Goal: Task Accomplishment & Management: Manage account settings

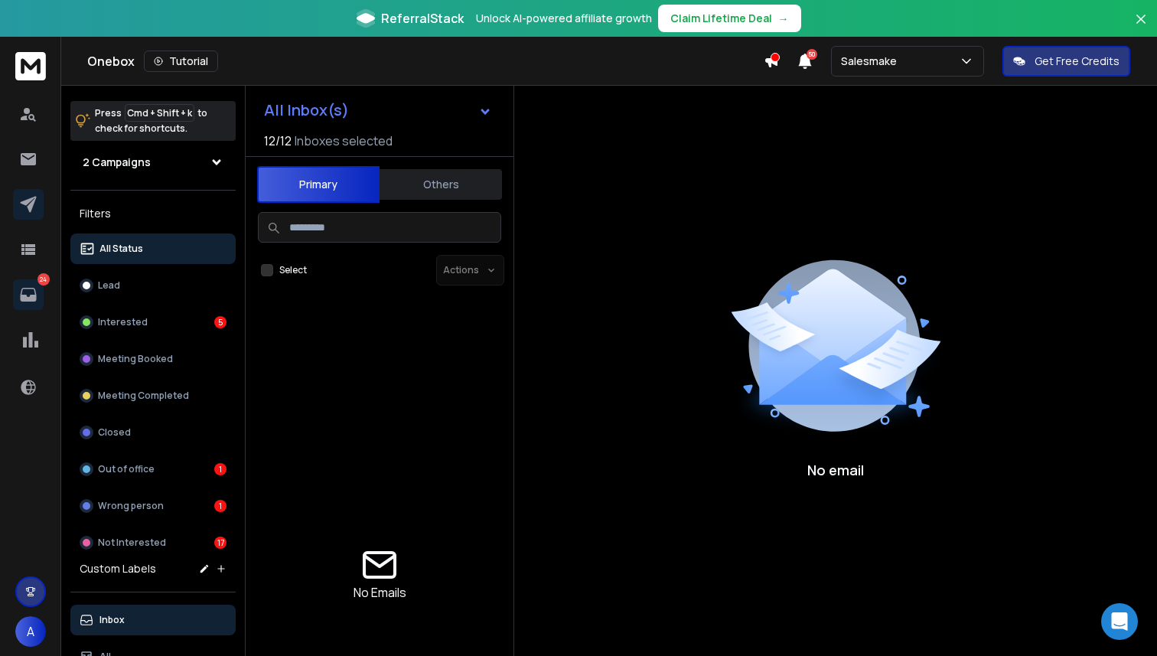
click at [29, 197] on icon at bounding box center [28, 204] width 18 height 18
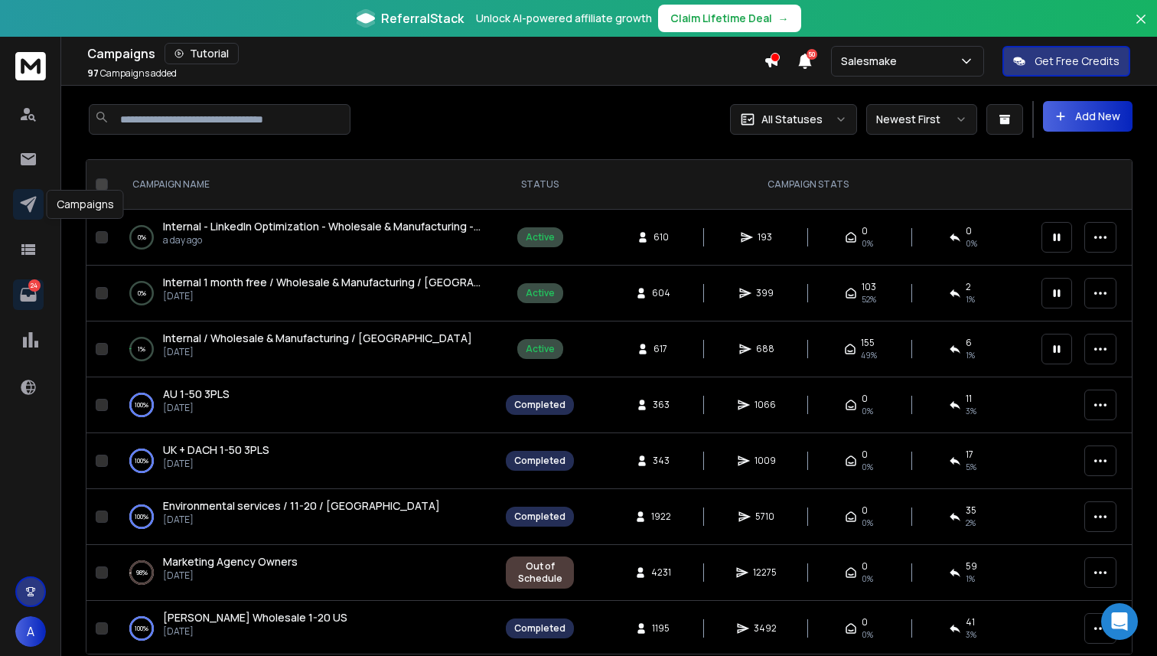
click at [25, 308] on link "24" at bounding box center [28, 294] width 31 height 31
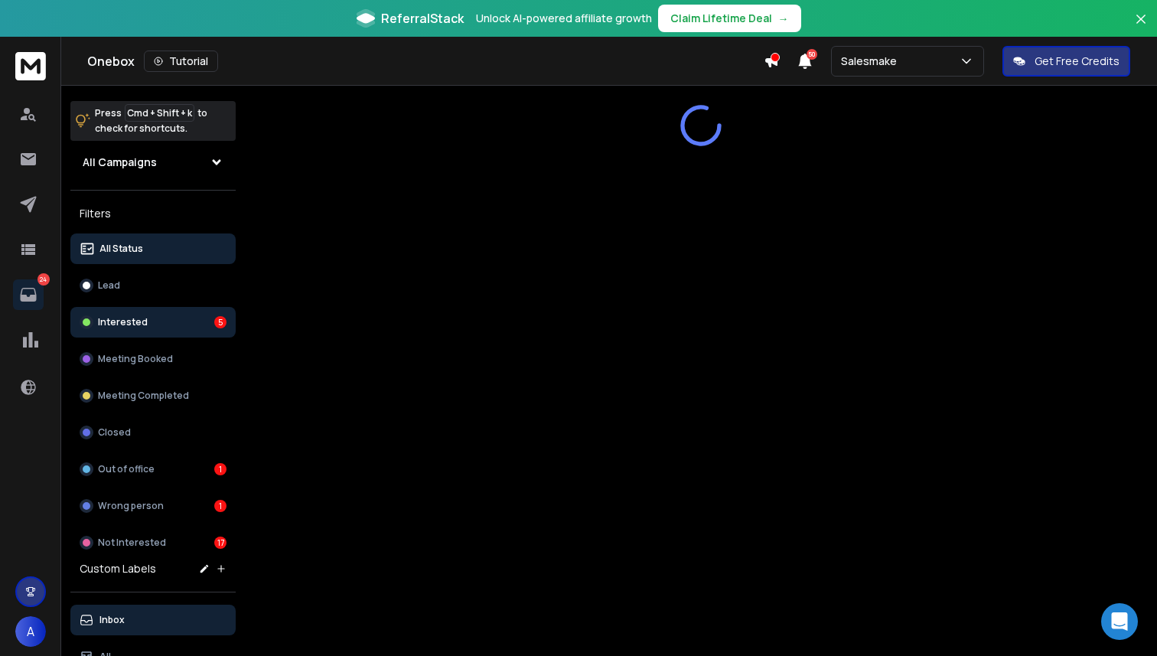
click at [147, 317] on button "Interested 5" at bounding box center [152, 322] width 165 height 31
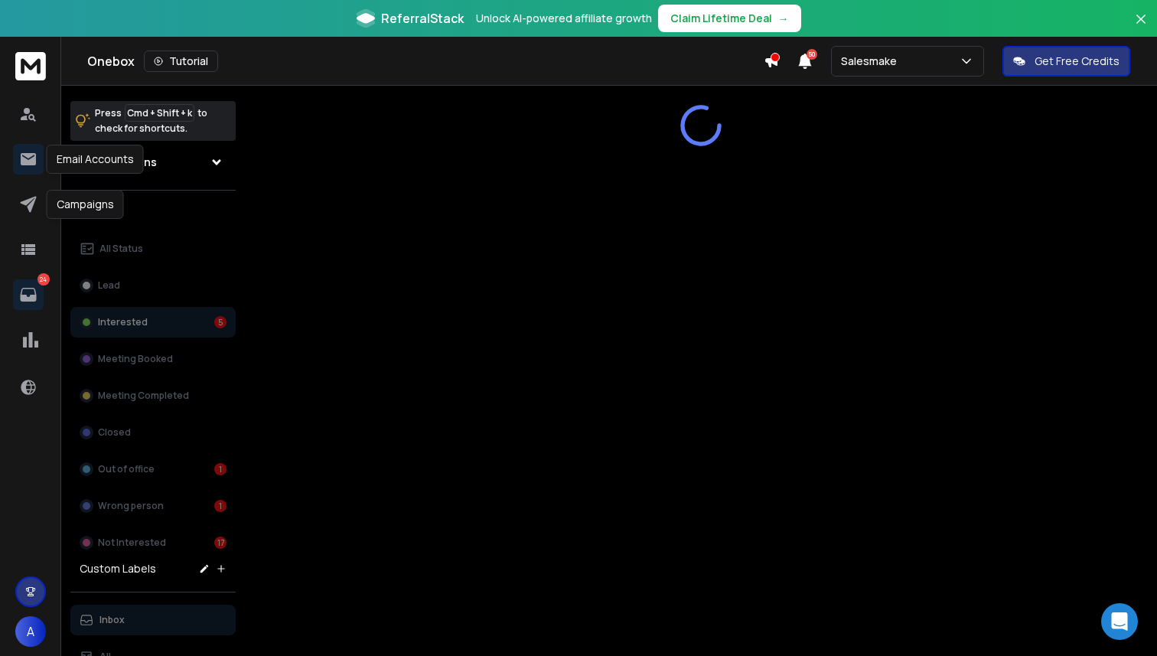
click at [32, 168] on link at bounding box center [28, 159] width 31 height 31
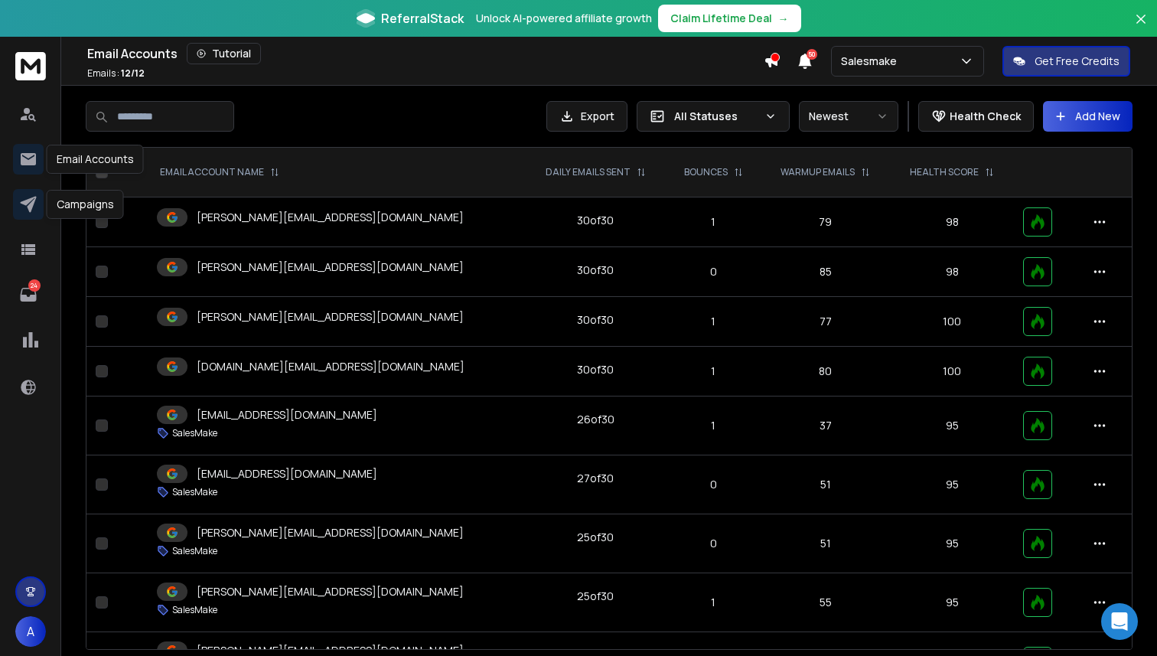
click at [36, 210] on icon at bounding box center [28, 204] width 18 height 18
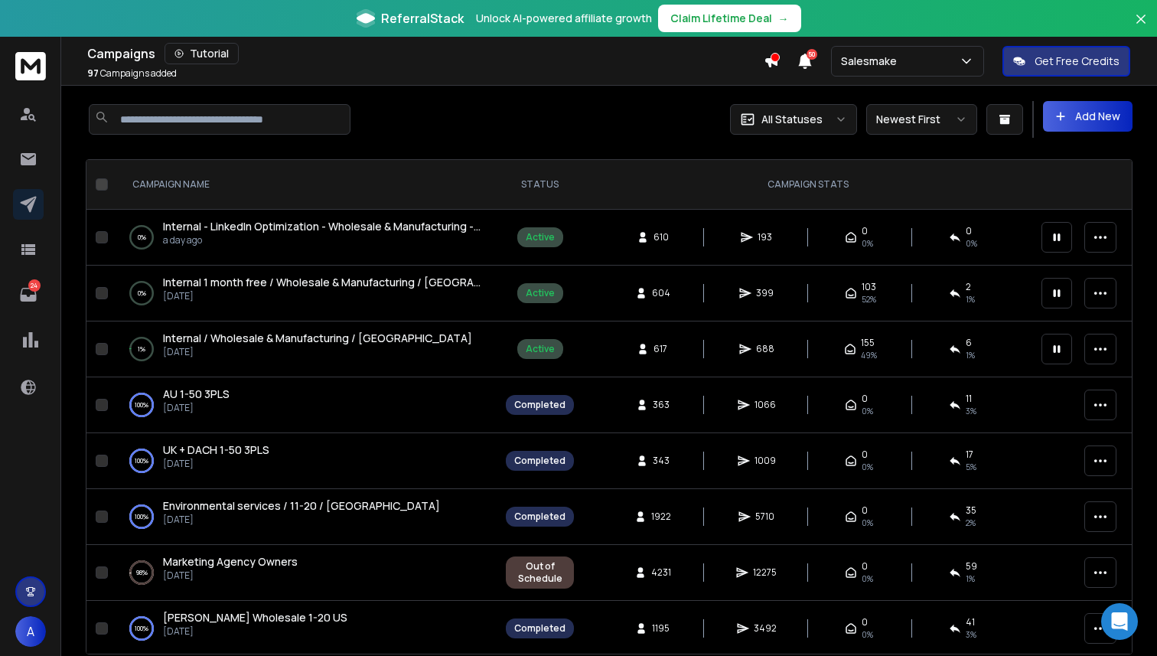
click at [316, 340] on span "Internal / Wholesale & Manufacturing / USA" at bounding box center [317, 337] width 309 height 15
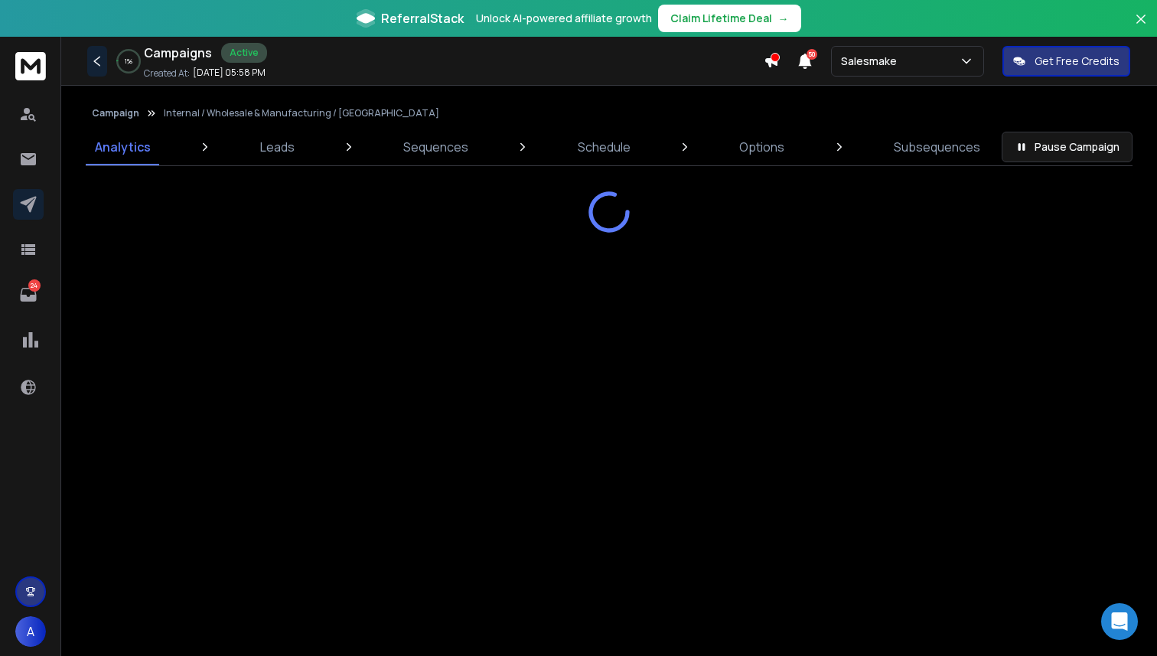
click at [96, 62] on icon at bounding box center [96, 61] width 6 height 10
